Goal: Answer question/provide support

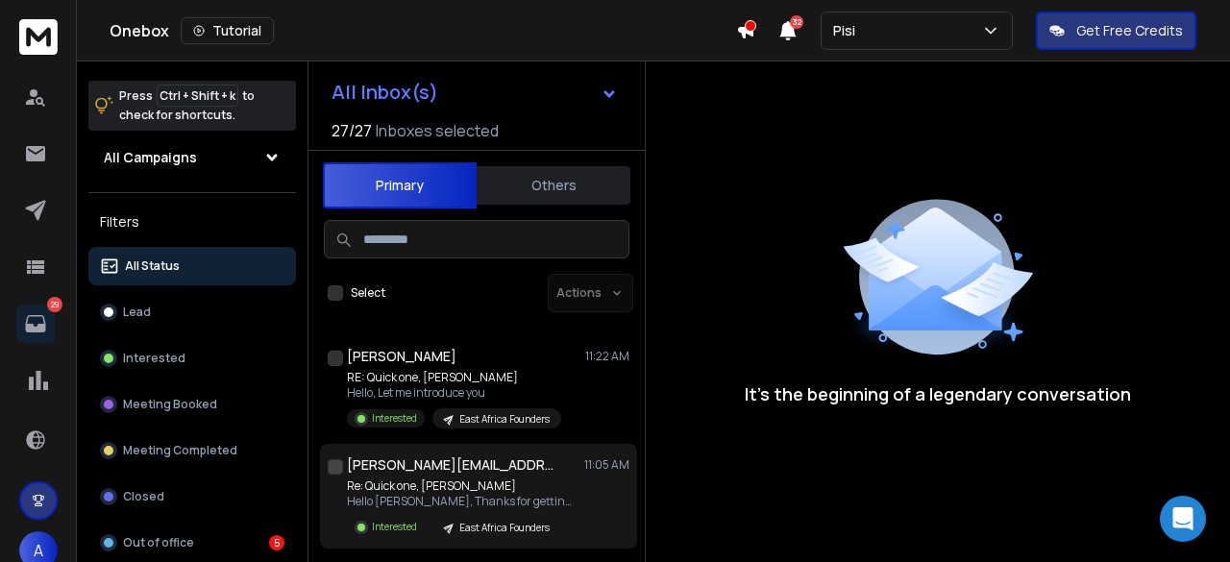
click at [455, 500] on p "Hello [PERSON_NAME], Thanks for getting back" at bounding box center [462, 501] width 231 height 15
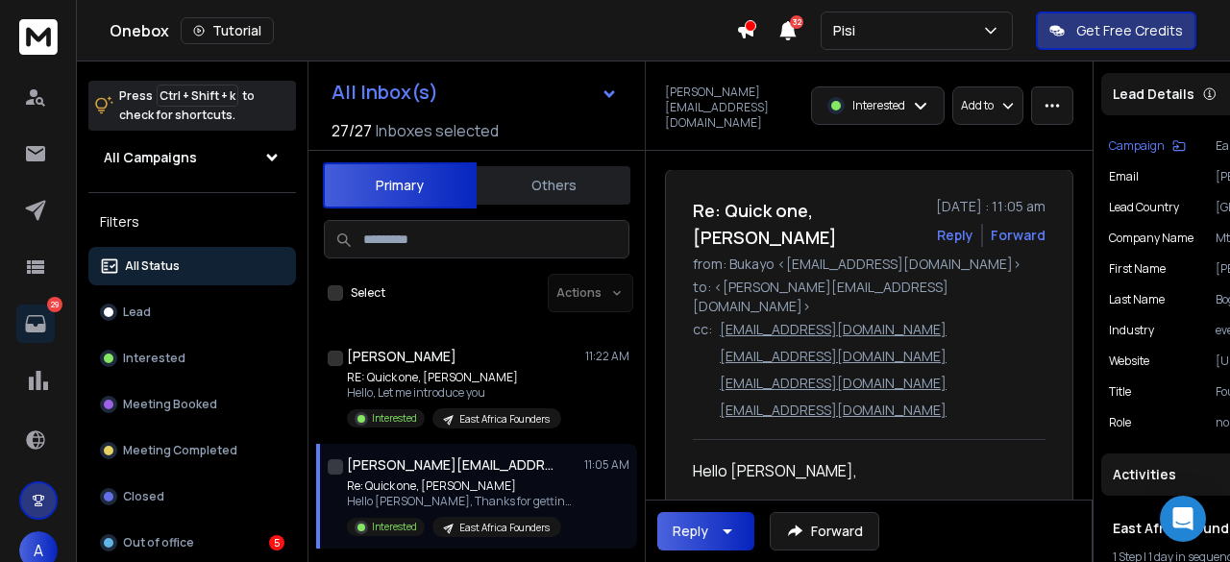
scroll to position [46, 0]
drag, startPoint x: 718, startPoint y: 275, endPoint x: 849, endPoint y: 272, distance: 130.7
click at [849, 279] on p "to: <brian@mtickets.com>" at bounding box center [869, 298] width 353 height 38
copy p "[PERSON_NAME][EMAIL_ADDRESS][DOMAIN_NAME]"
click at [1043, 380] on div "brianbogonko@gmail.com bukayo.ewuoso@pisimobile.net bolanle.olagoke@pisimobile.…" at bounding box center [883, 371] width 326 height 100
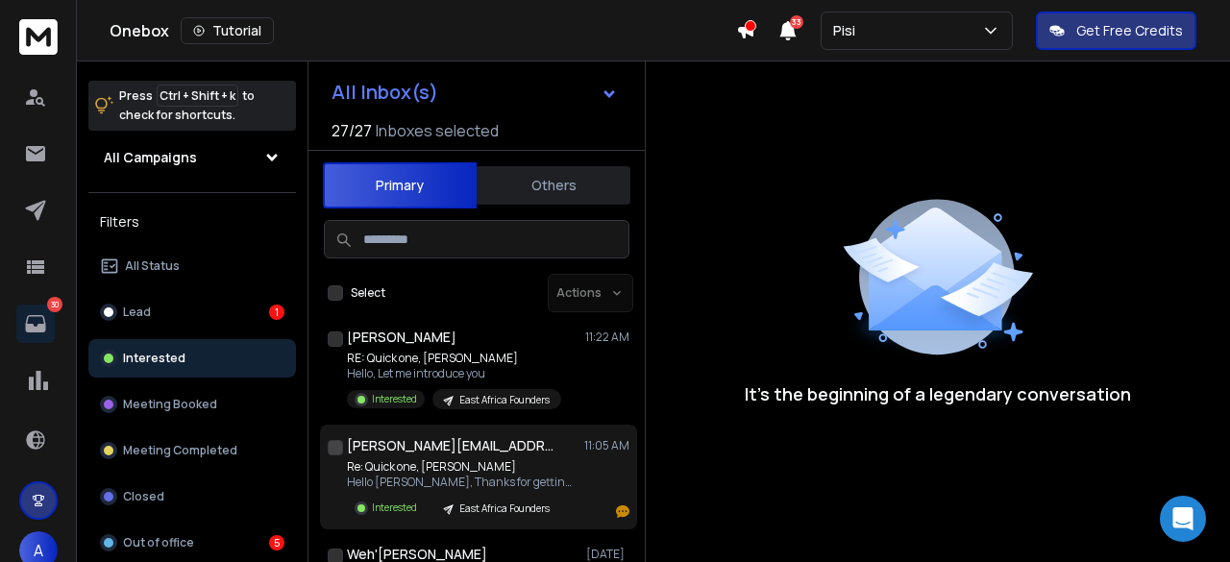
scroll to position [21, 0]
click at [519, 455] on div "[PERSON_NAME][EMAIL_ADDRESS][DOMAIN_NAME] 11:05 AM Re: Quick one, [PERSON_NAME]…" at bounding box center [488, 475] width 283 height 82
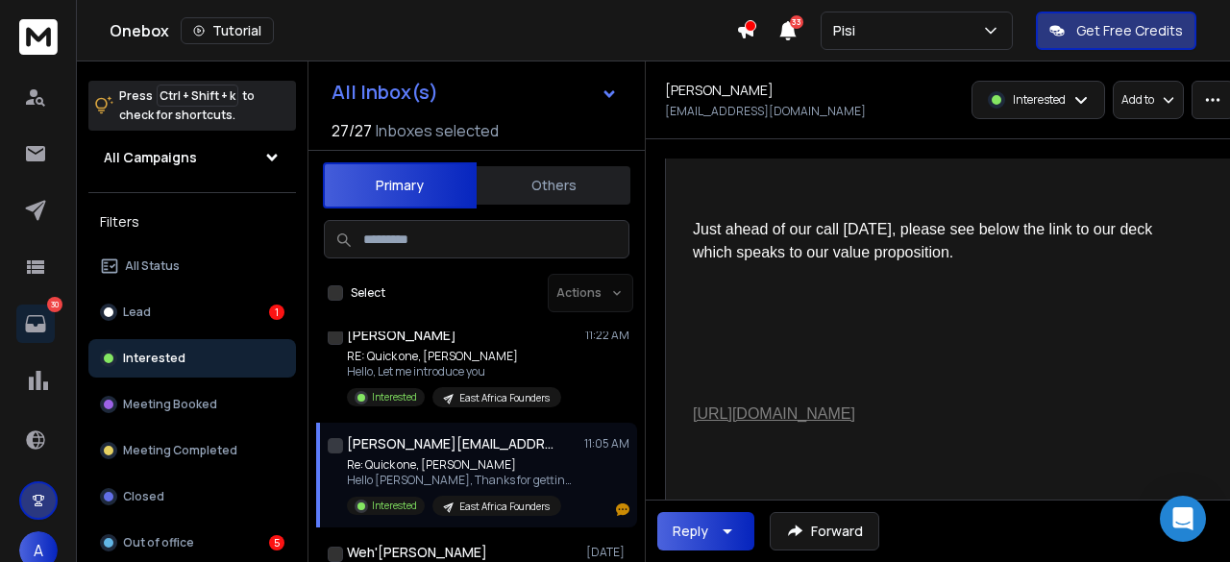
scroll to position [351, 0]
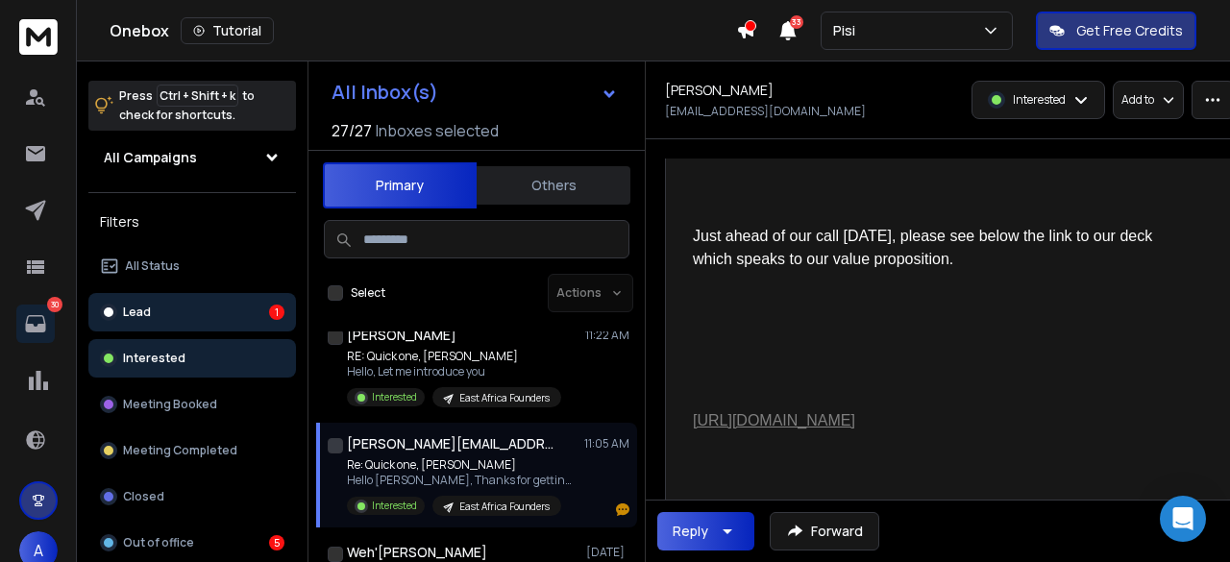
click at [215, 310] on button "Lead 1" at bounding box center [192, 312] width 208 height 38
click at [215, 310] on div "All Status Lead 1 Interested Meeting Booked Meeting Completed Closed Out of off…" at bounding box center [192, 450] width 208 height 407
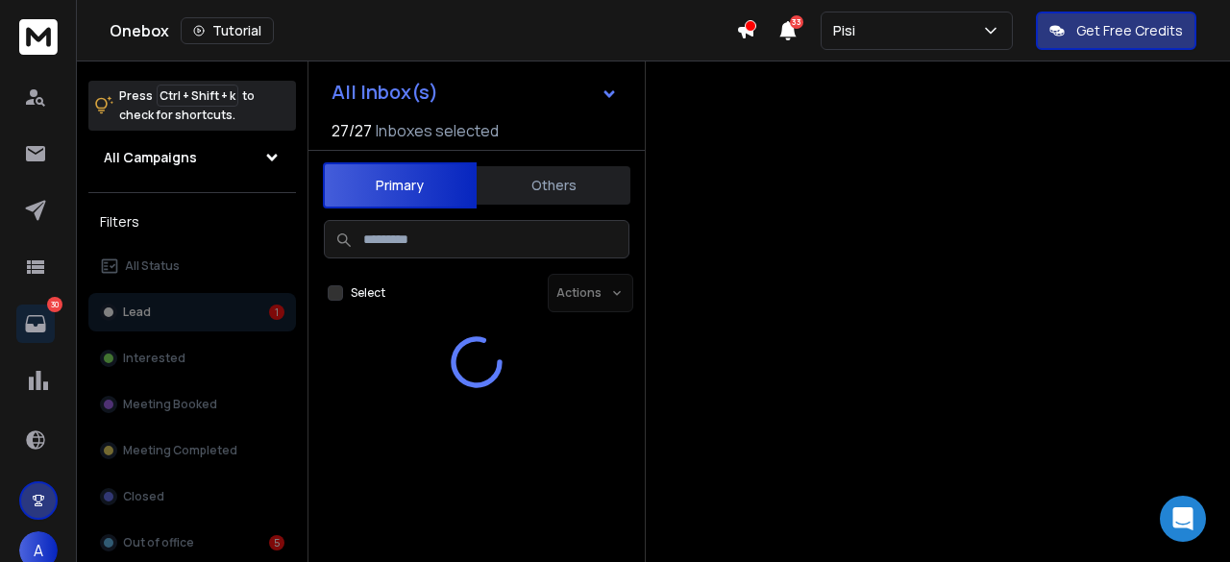
scroll to position [0, 0]
